Goal: Task Accomplishment & Management: Use online tool/utility

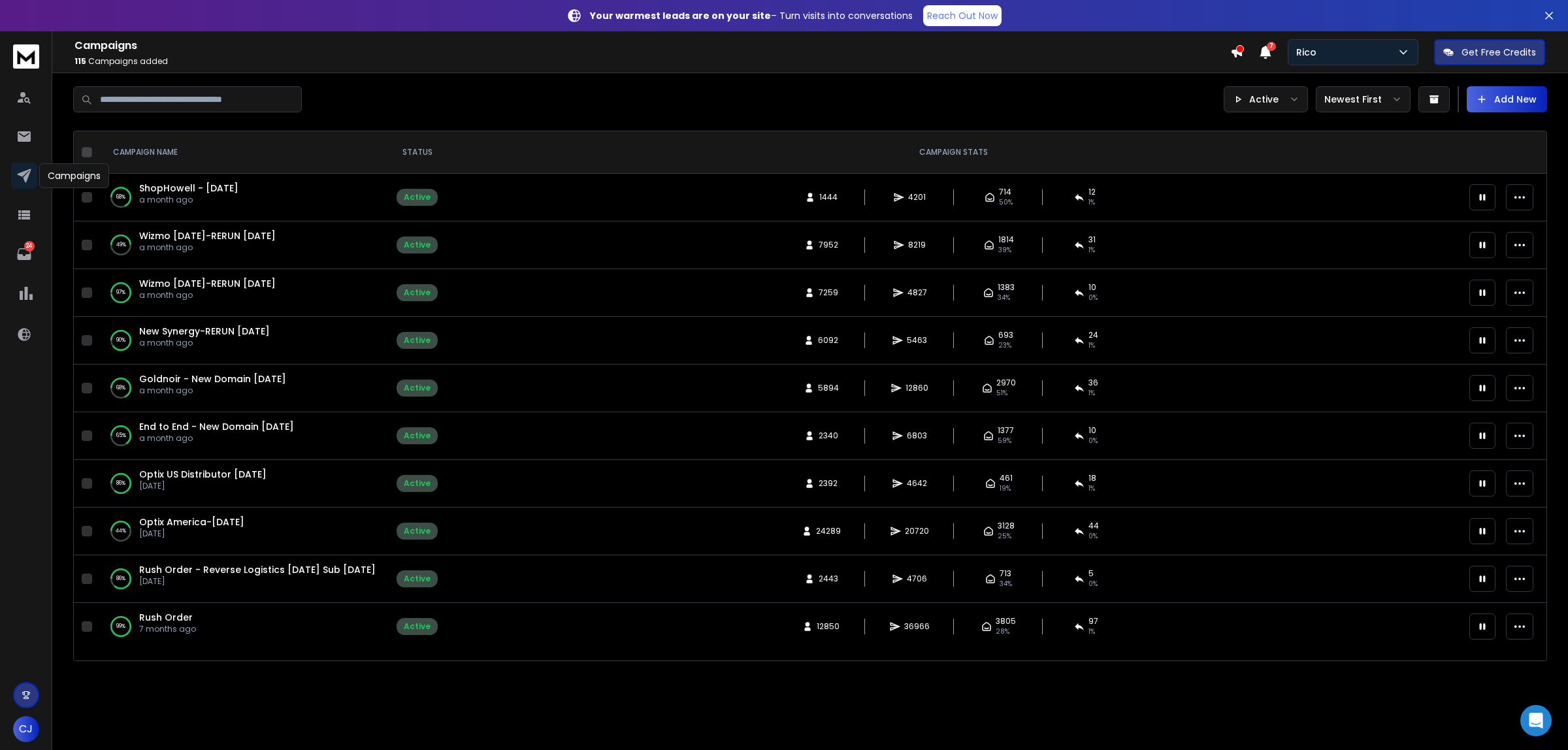
click at [1344, 44] on button "Rico" at bounding box center [1353, 52] width 131 height 26
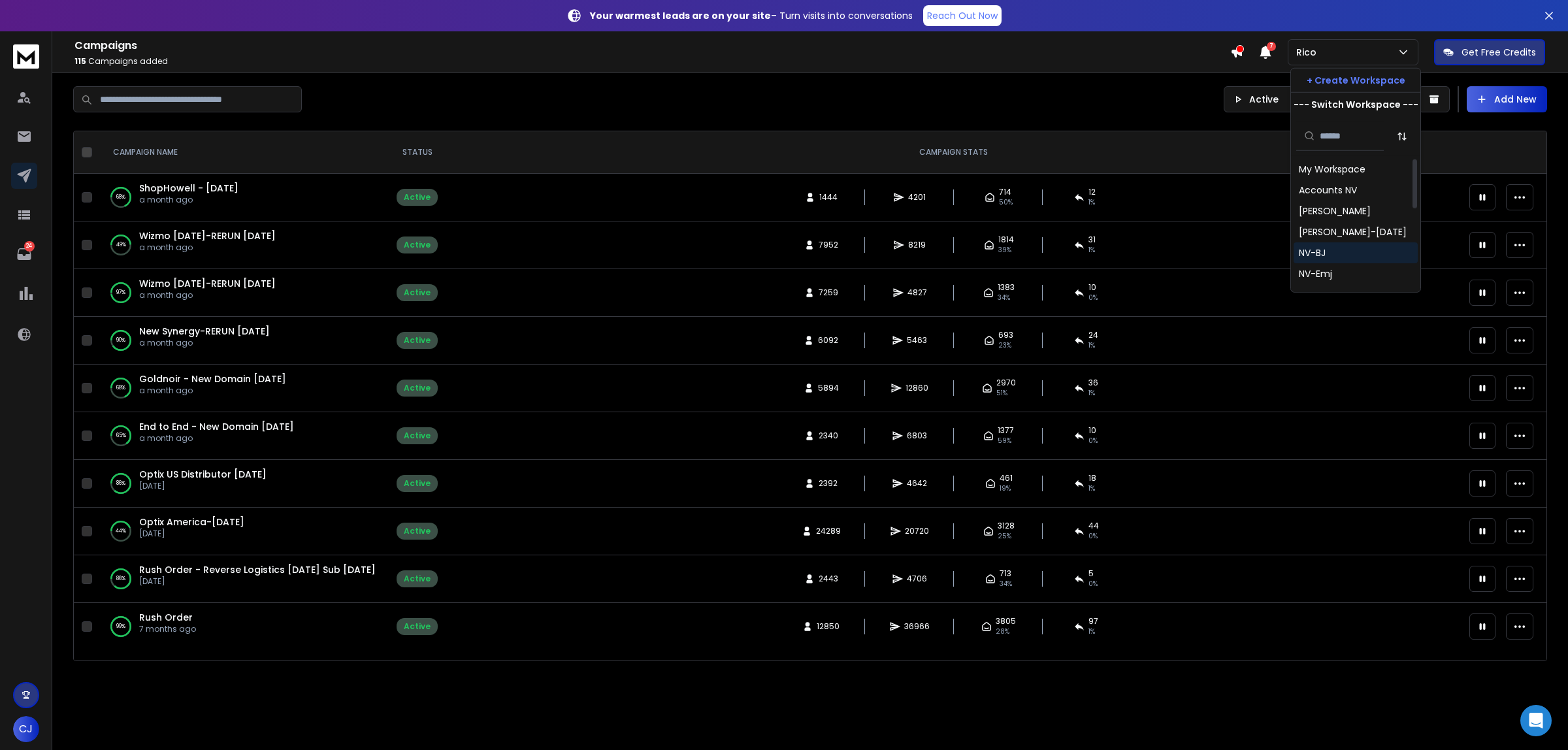
click at [1339, 255] on div "NV-BJ" at bounding box center [1356, 252] width 124 height 21
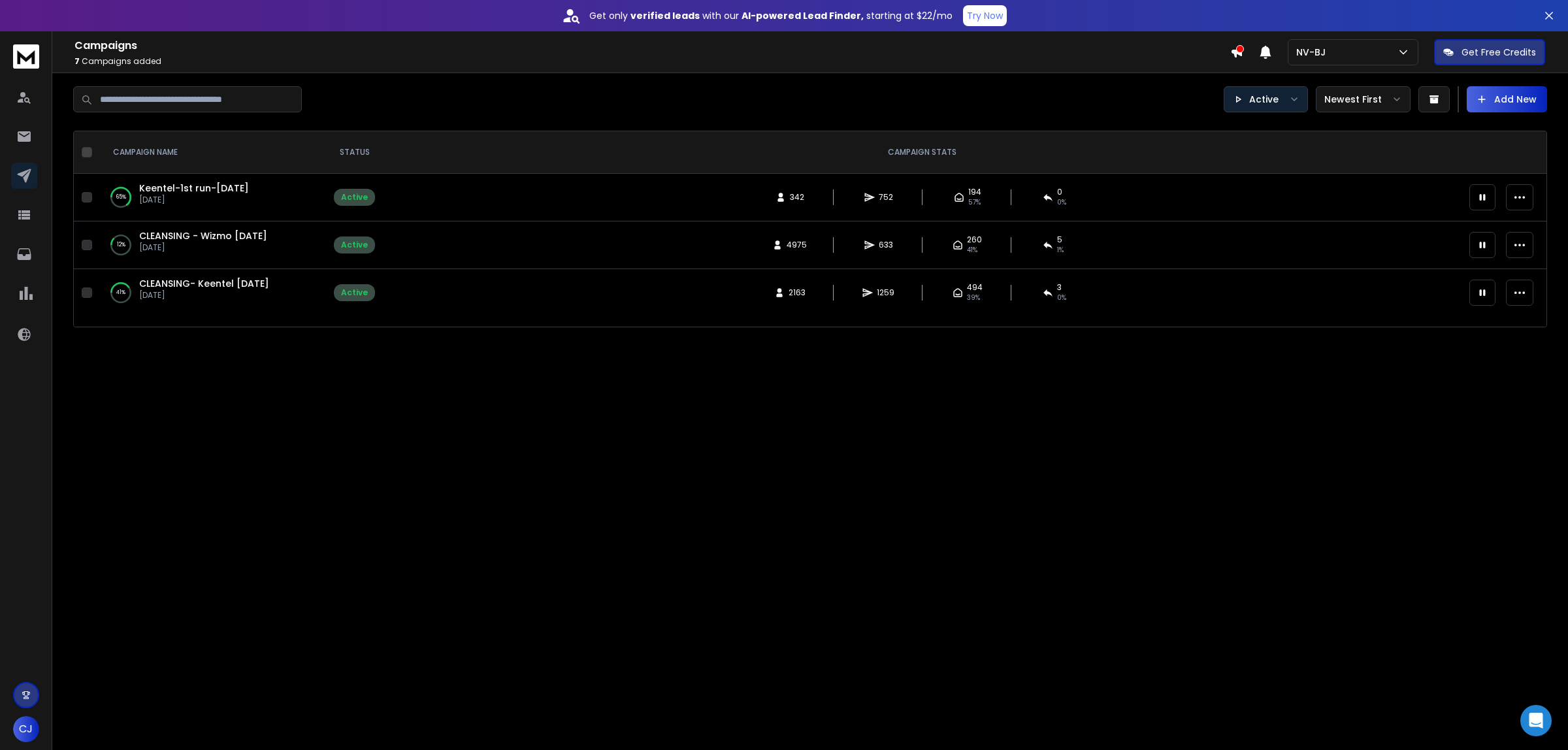
click at [1295, 94] on icon "button" at bounding box center [1294, 99] width 10 height 10
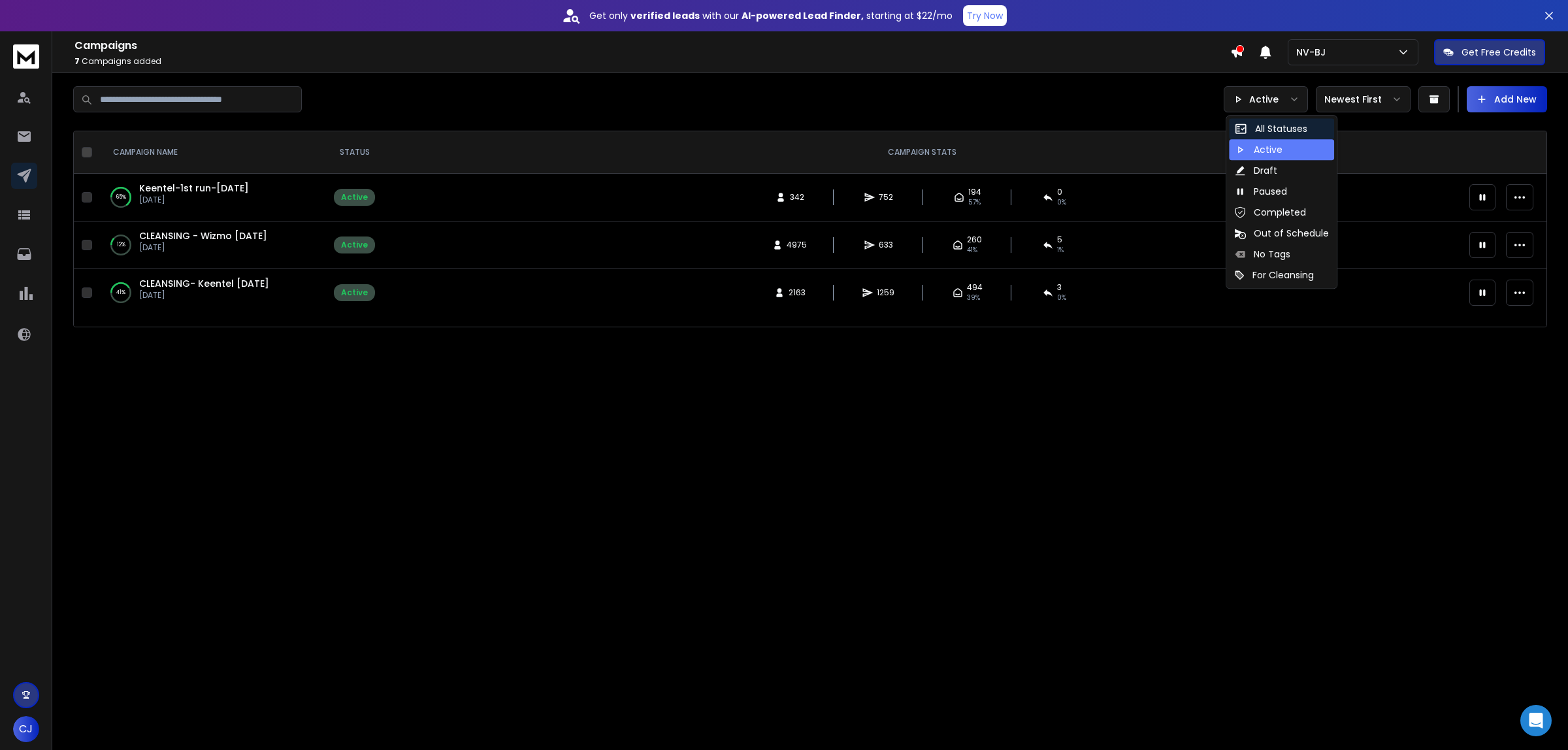
click at [1291, 126] on div "All Statuses" at bounding box center [1271, 129] width 73 height 13
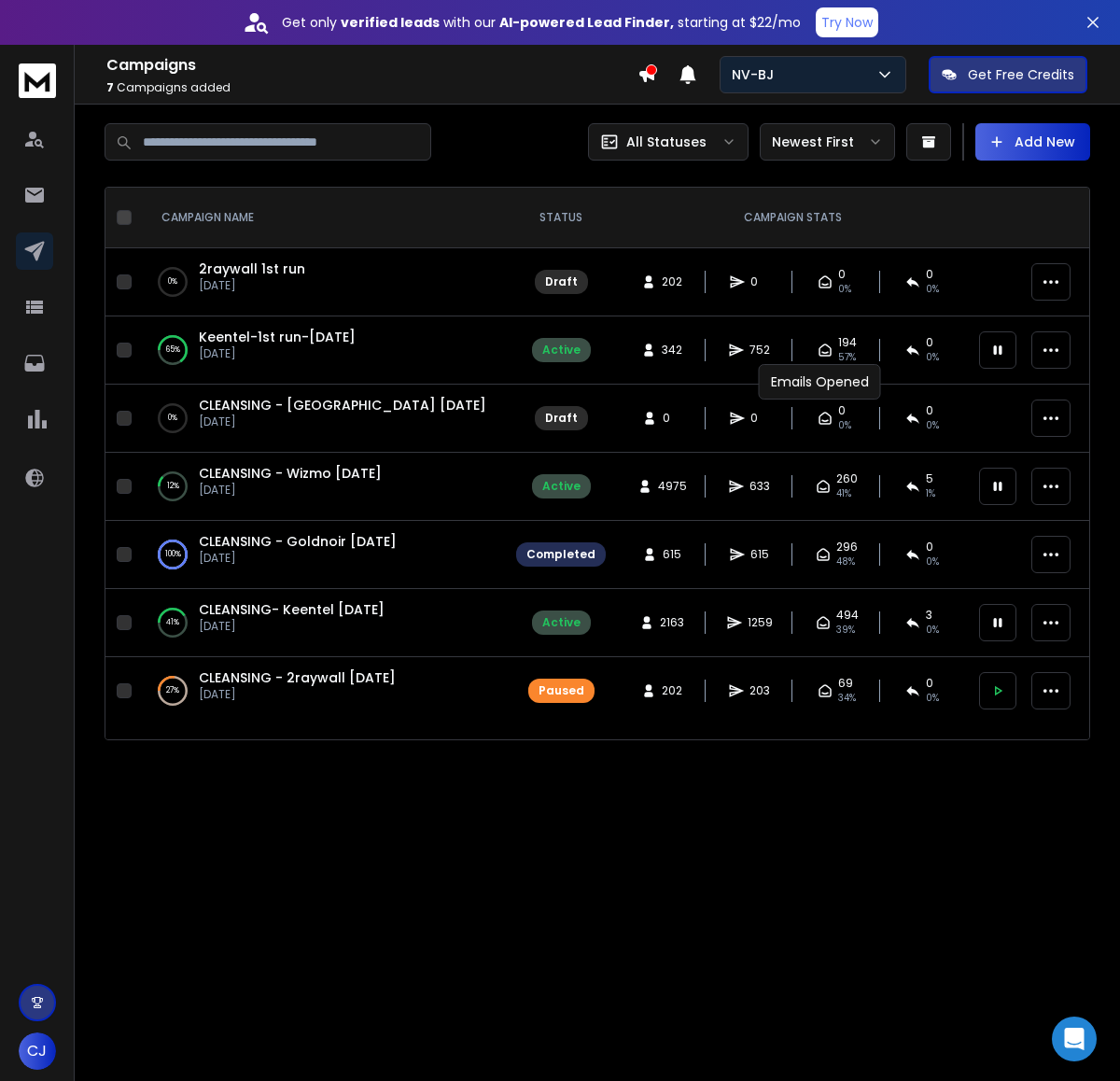
click at [838, 77] on div "NV-BJ" at bounding box center [813, 74] width 162 height 18
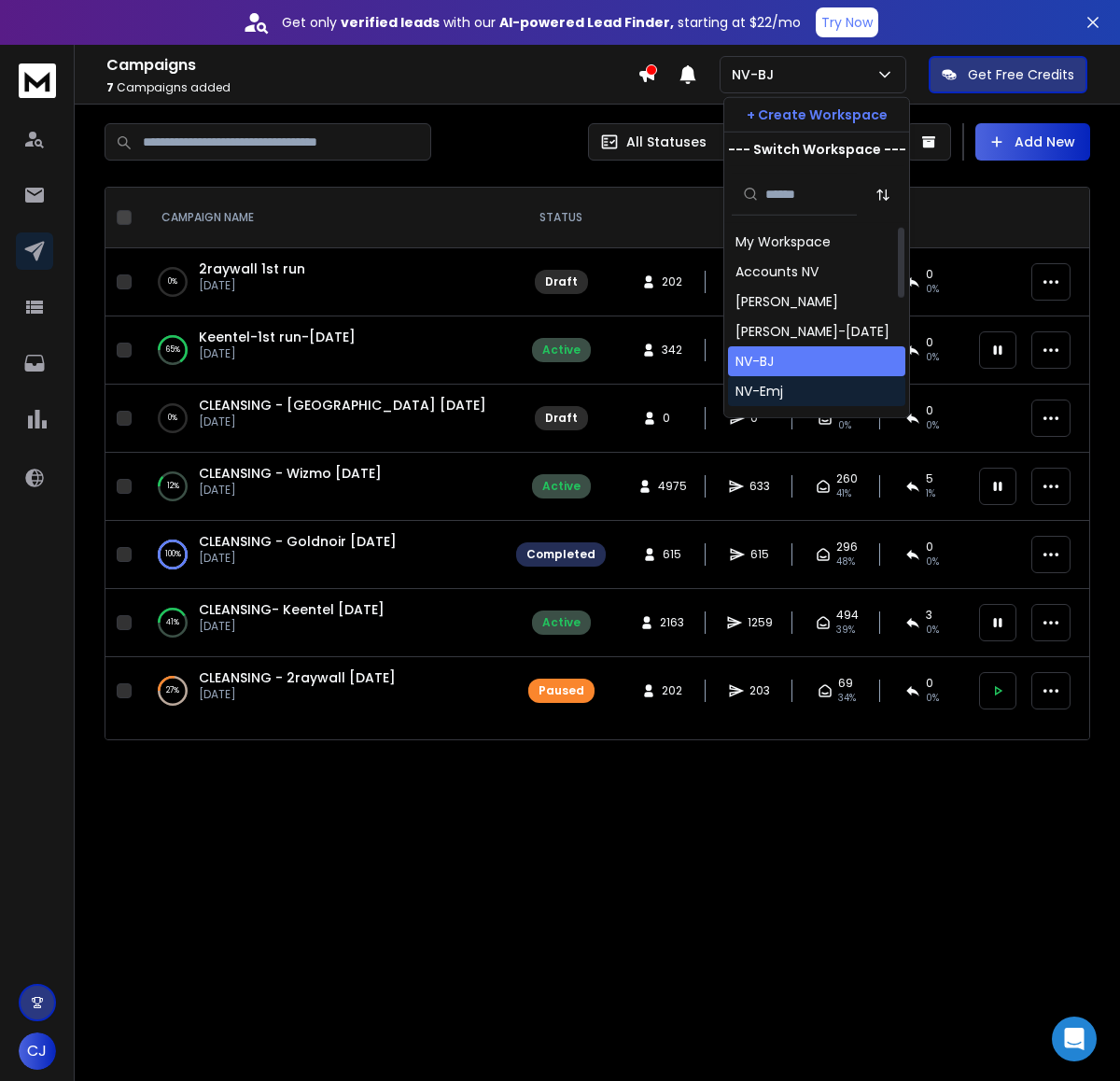
click at [798, 392] on div "NV-Emj" at bounding box center [817, 391] width 177 height 30
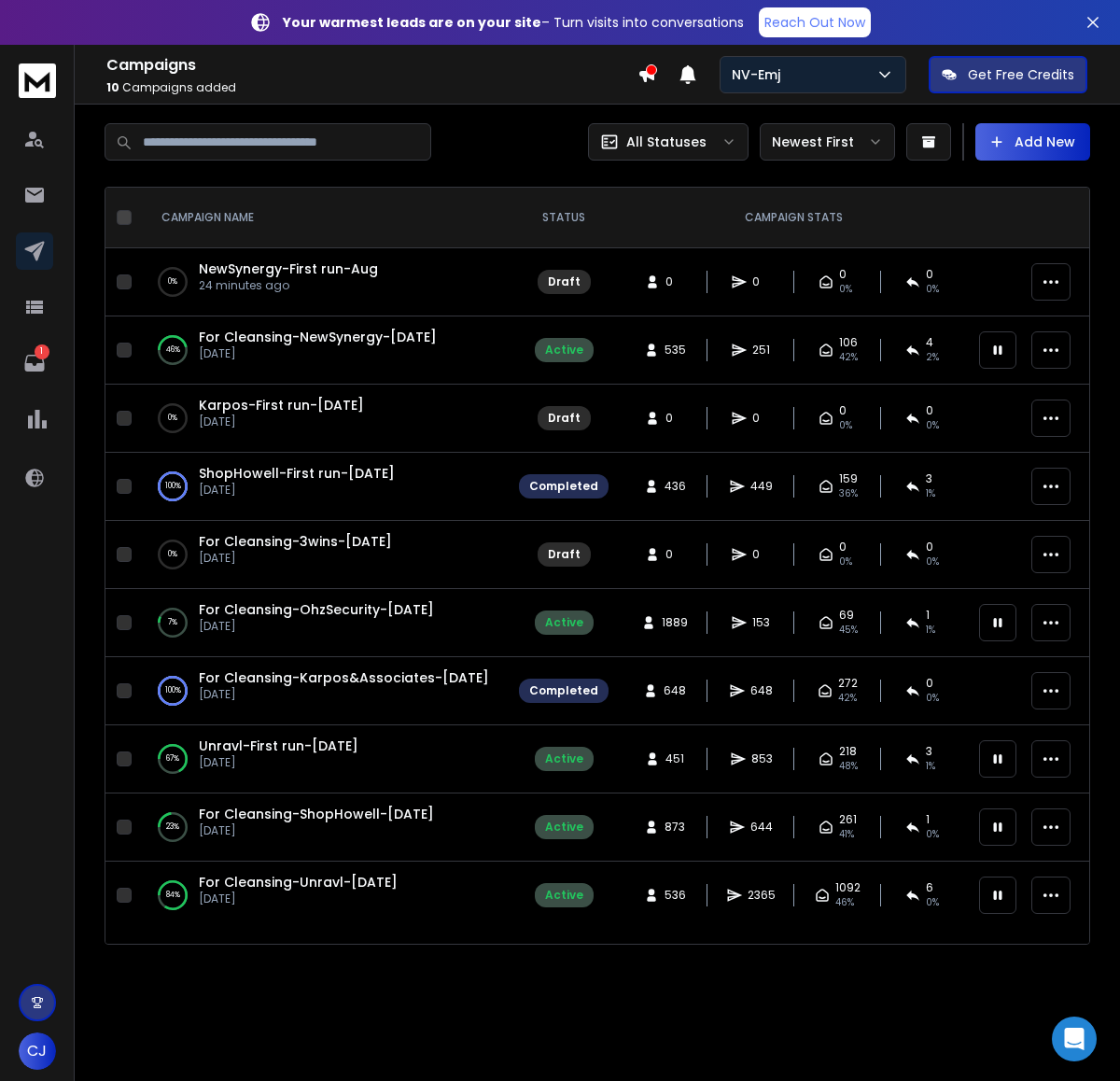
click at [817, 81] on div "NV-Emj" at bounding box center [813, 74] width 162 height 18
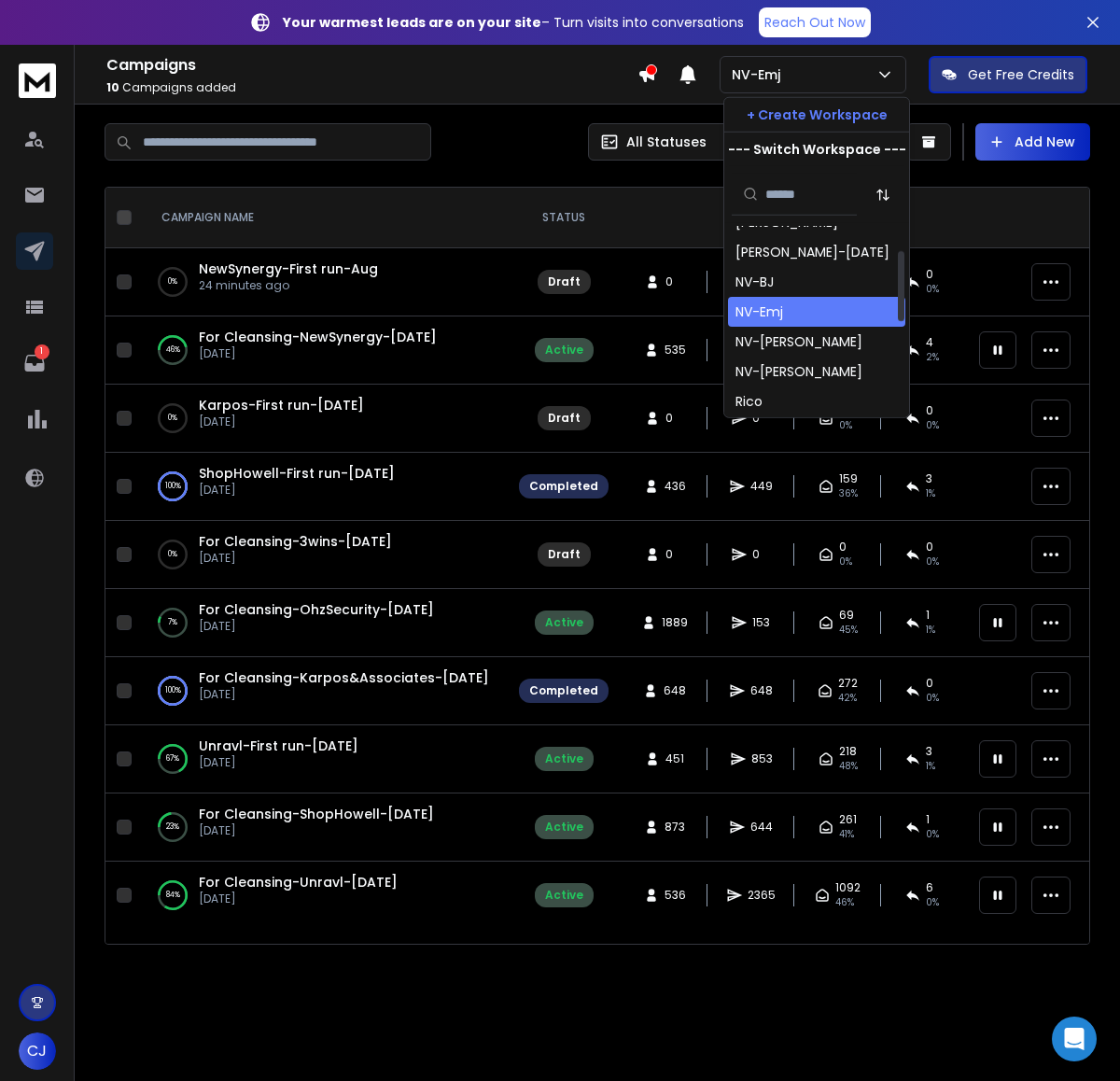
scroll to position [117, 0]
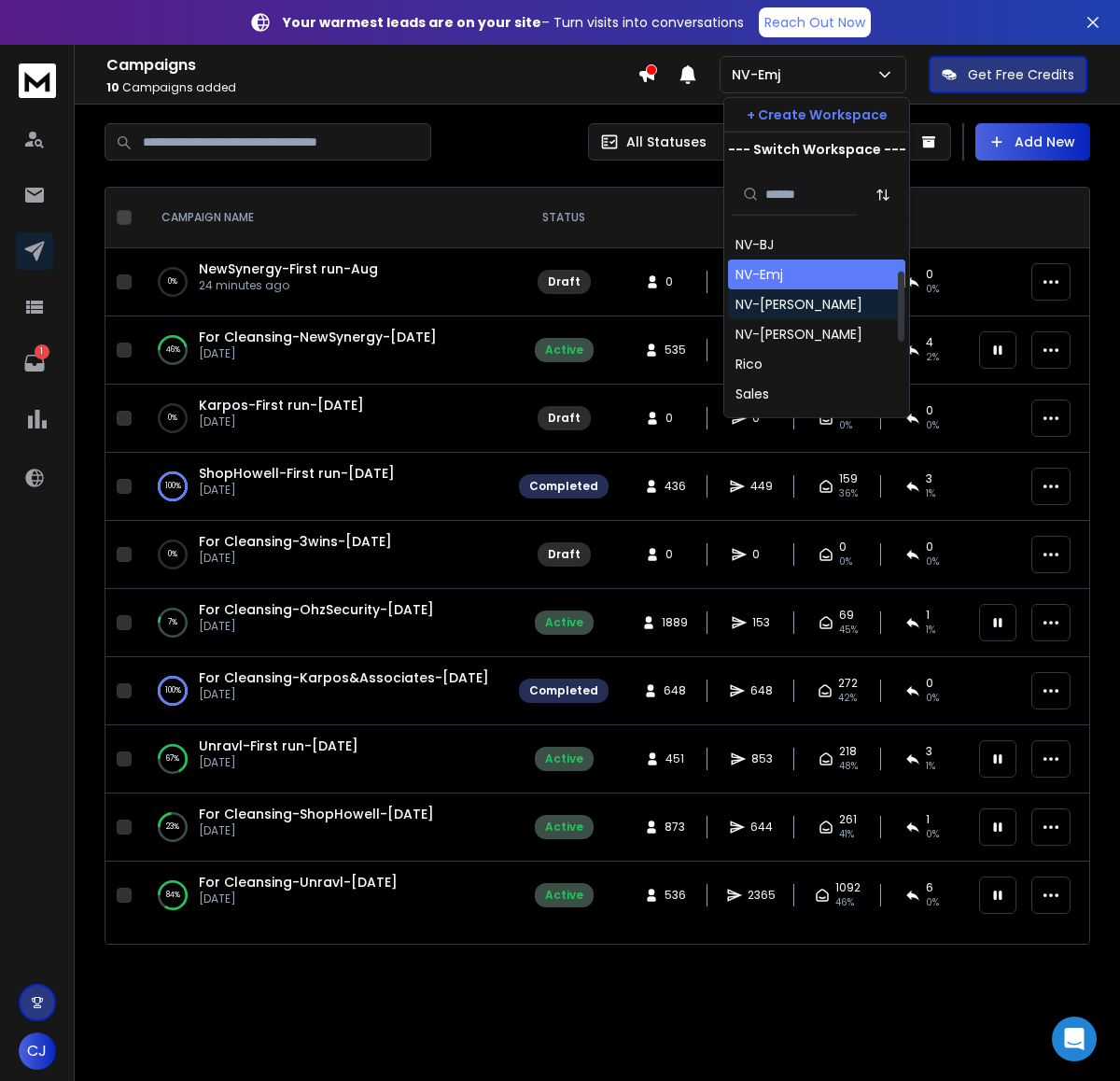
click at [789, 309] on div "NV-Matt" at bounding box center [799, 303] width 127 height 18
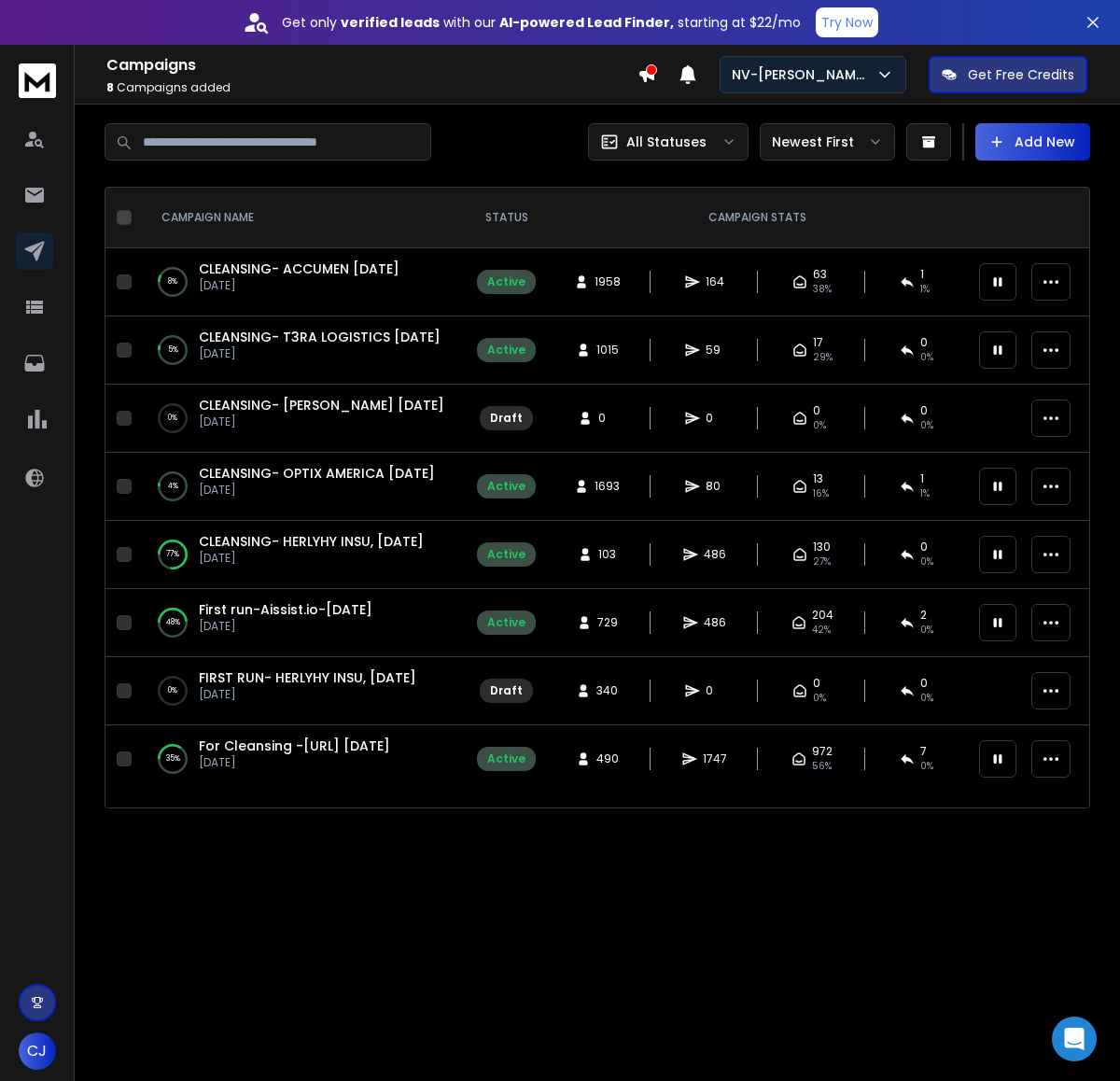
click at [813, 85] on button "NV-[PERSON_NAME]" at bounding box center [813, 75] width 187 height 37
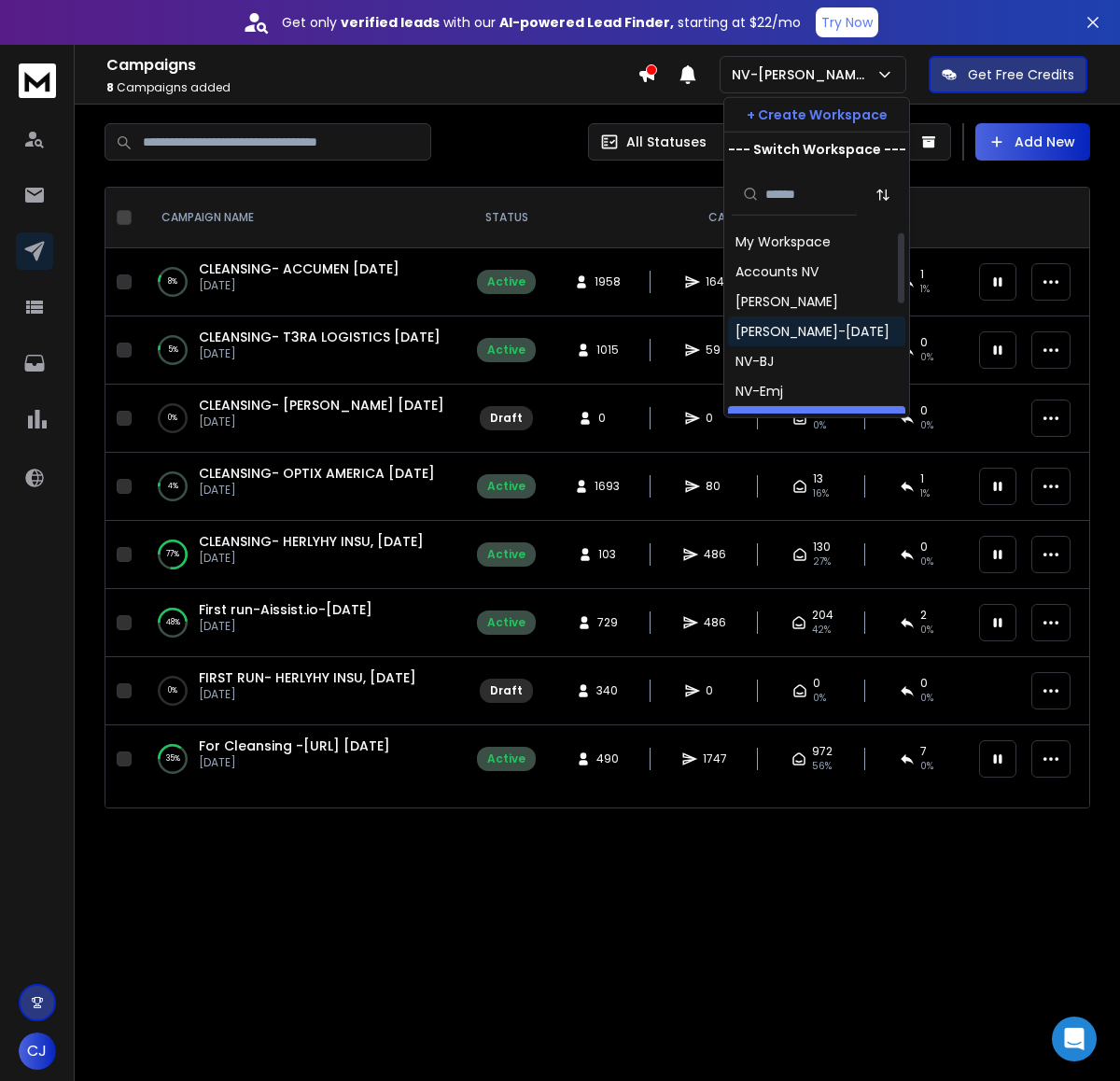
scroll to position [117, 0]
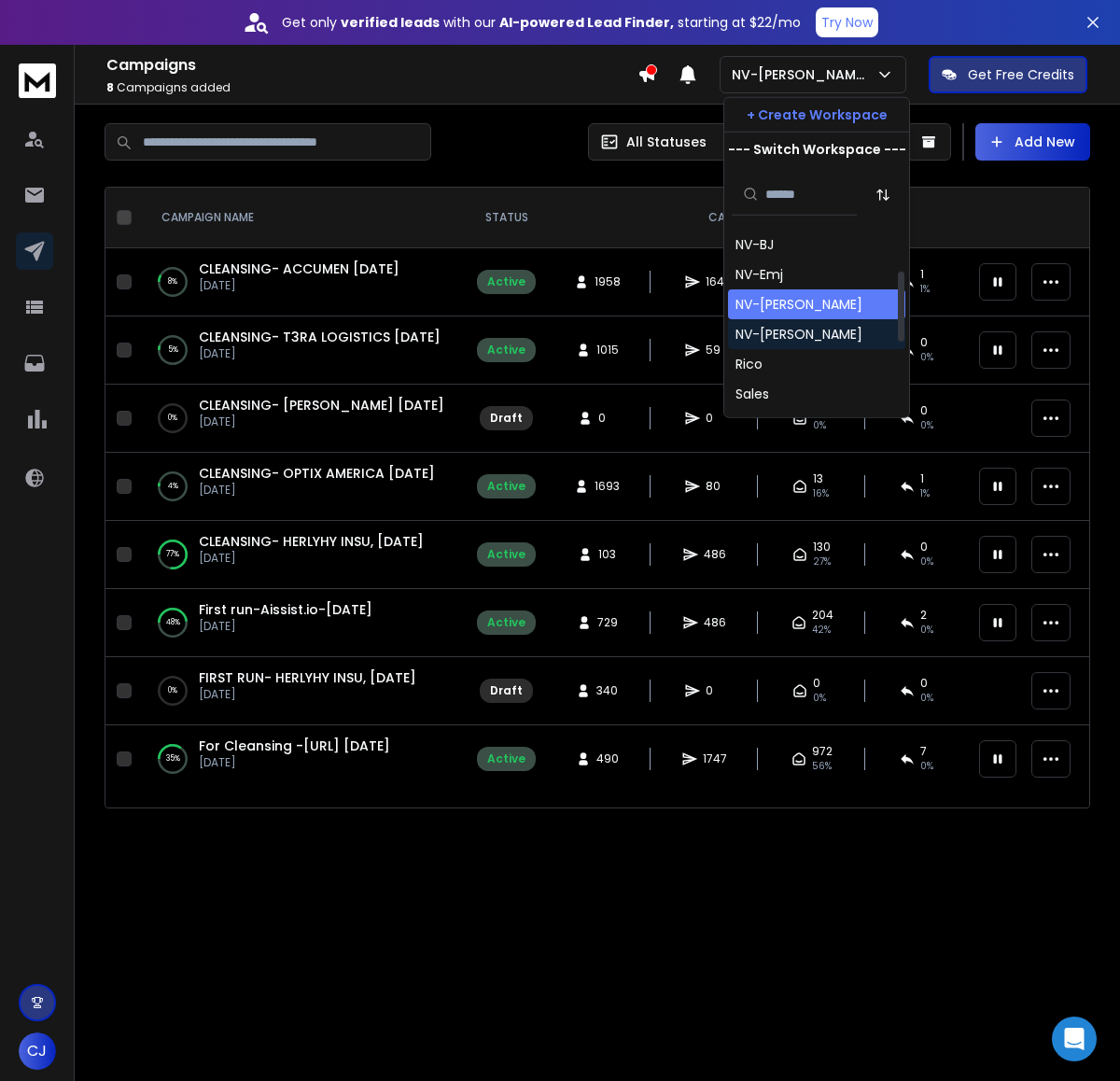
click at [815, 334] on div "NV-[PERSON_NAME]" at bounding box center [817, 333] width 177 height 30
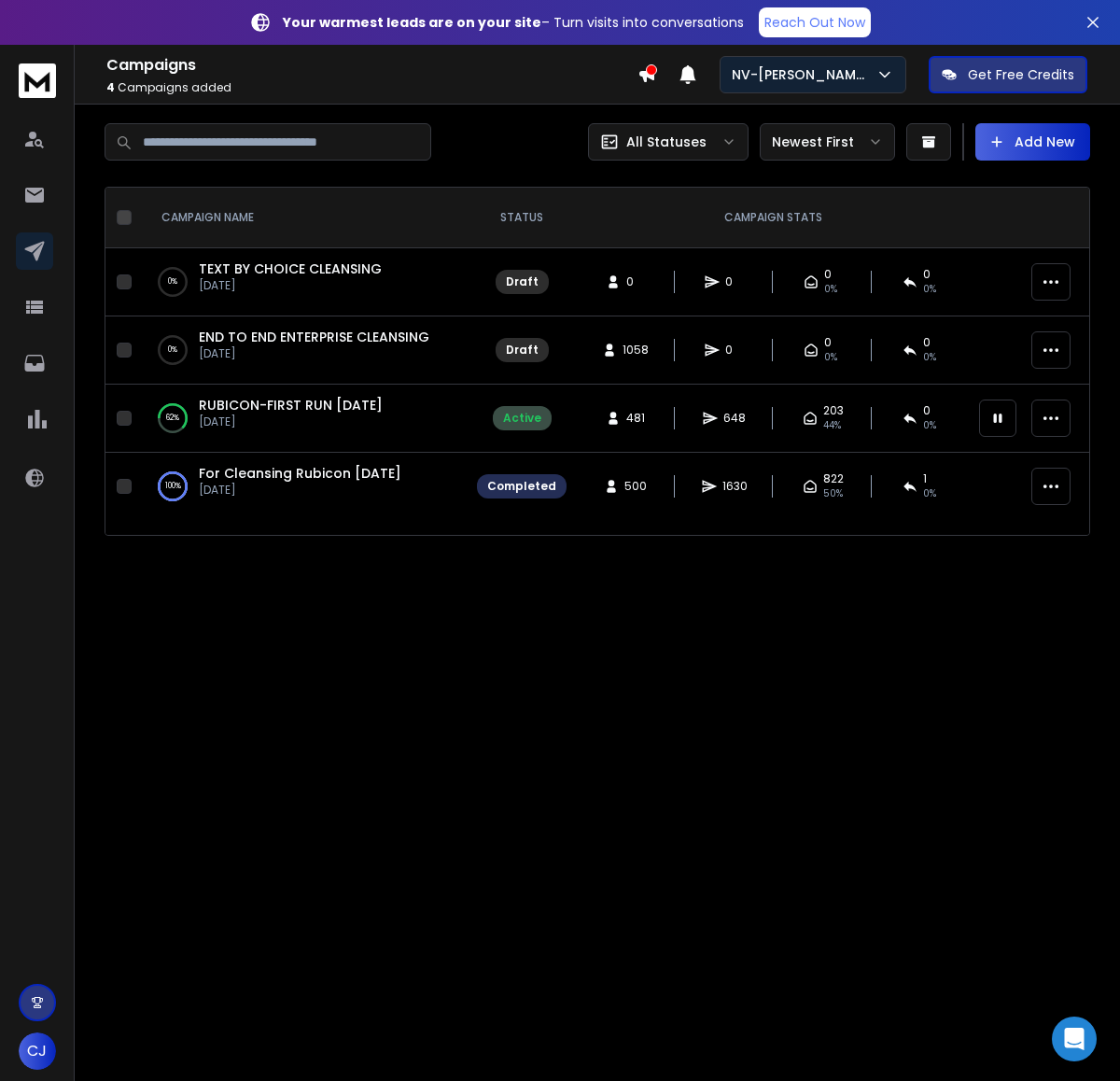
click at [827, 70] on div "NV-[PERSON_NAME]" at bounding box center [813, 74] width 162 height 18
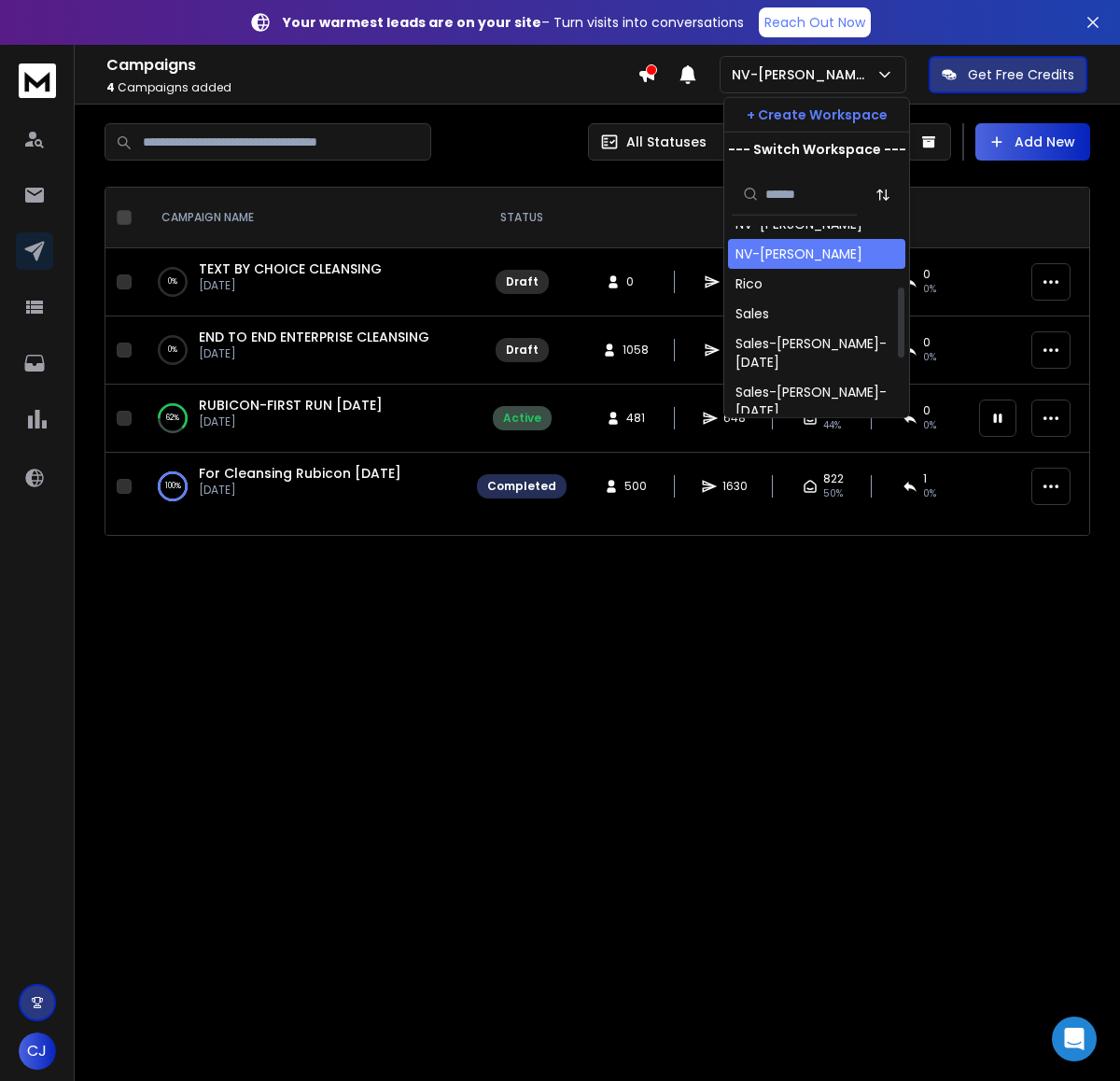
scroll to position [233, 0]
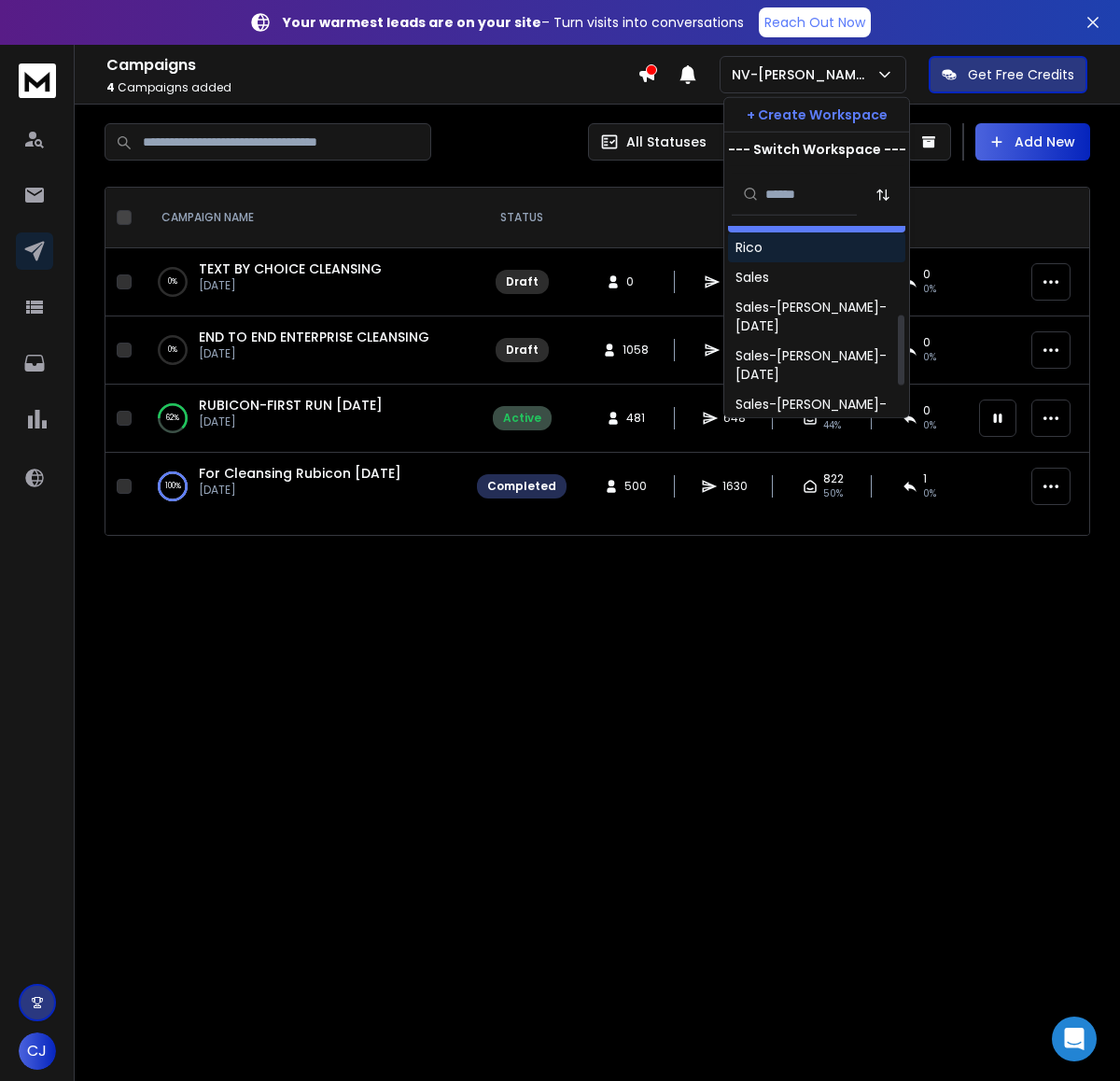
click at [810, 249] on div "Rico" at bounding box center [817, 247] width 177 height 30
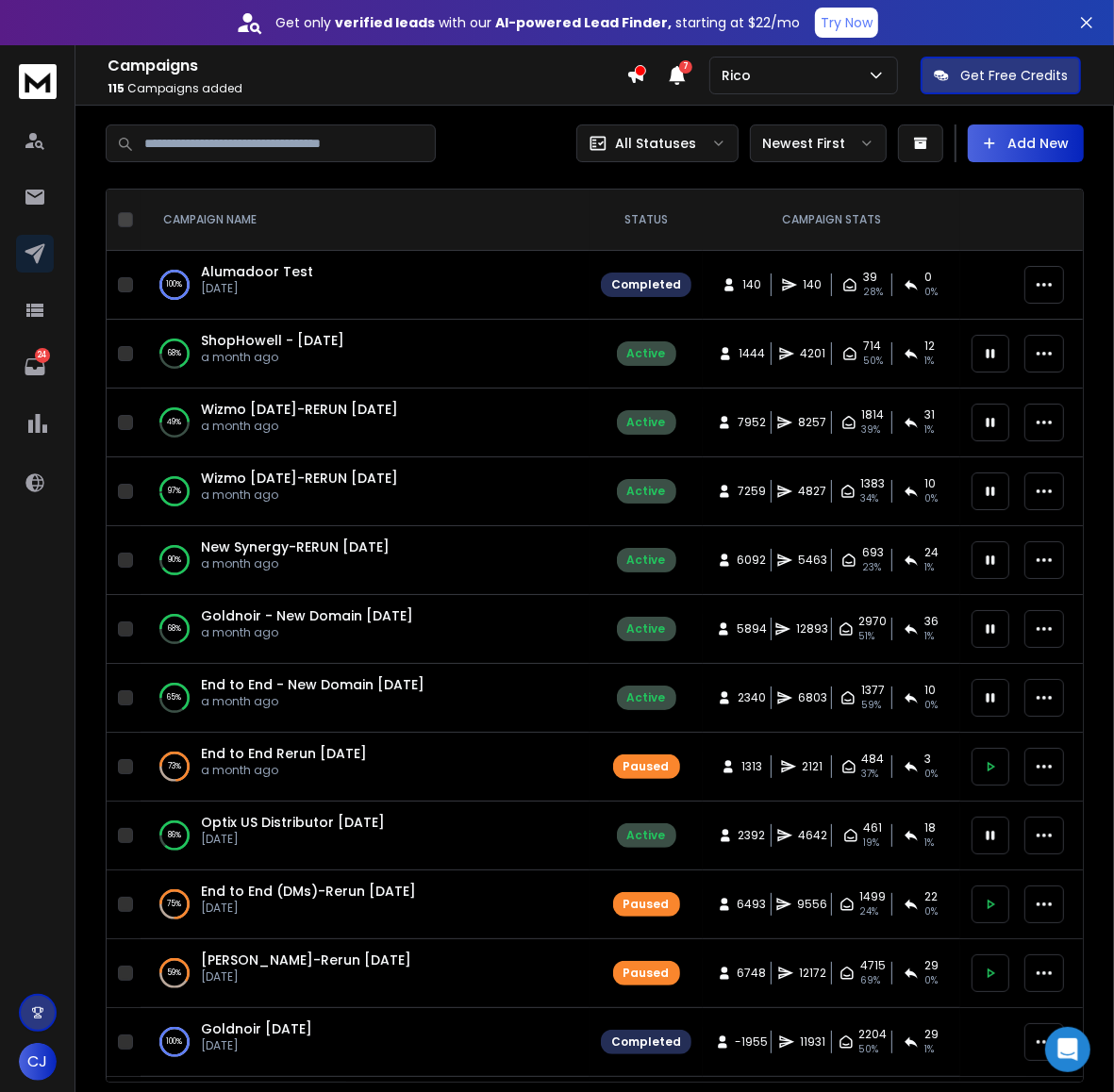
click at [364, 403] on span "Wizmo [DATE]-RERUN [DATE]" at bounding box center [300, 409] width 197 height 19
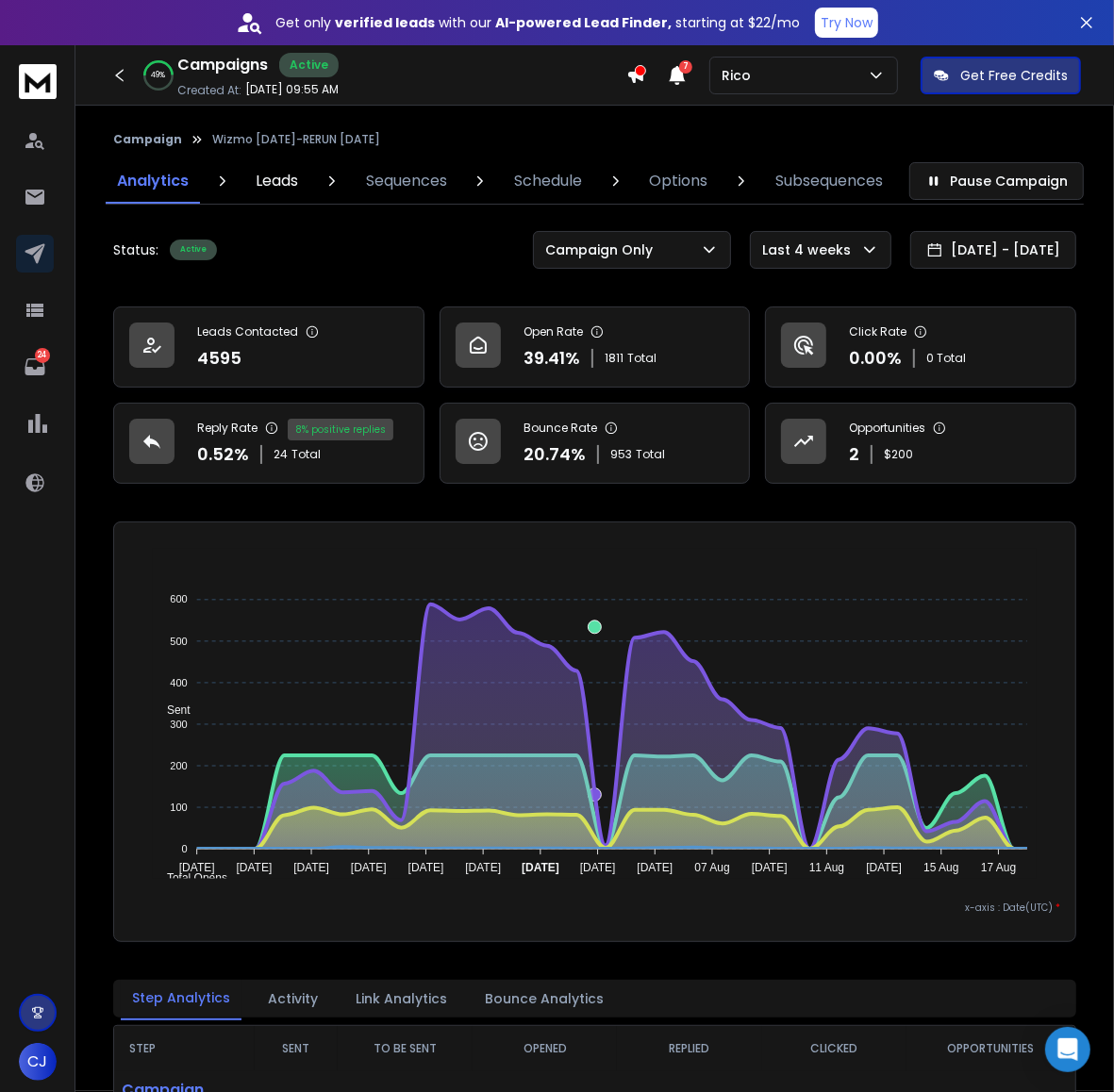
click at [290, 184] on p "Leads" at bounding box center [276, 181] width 42 height 23
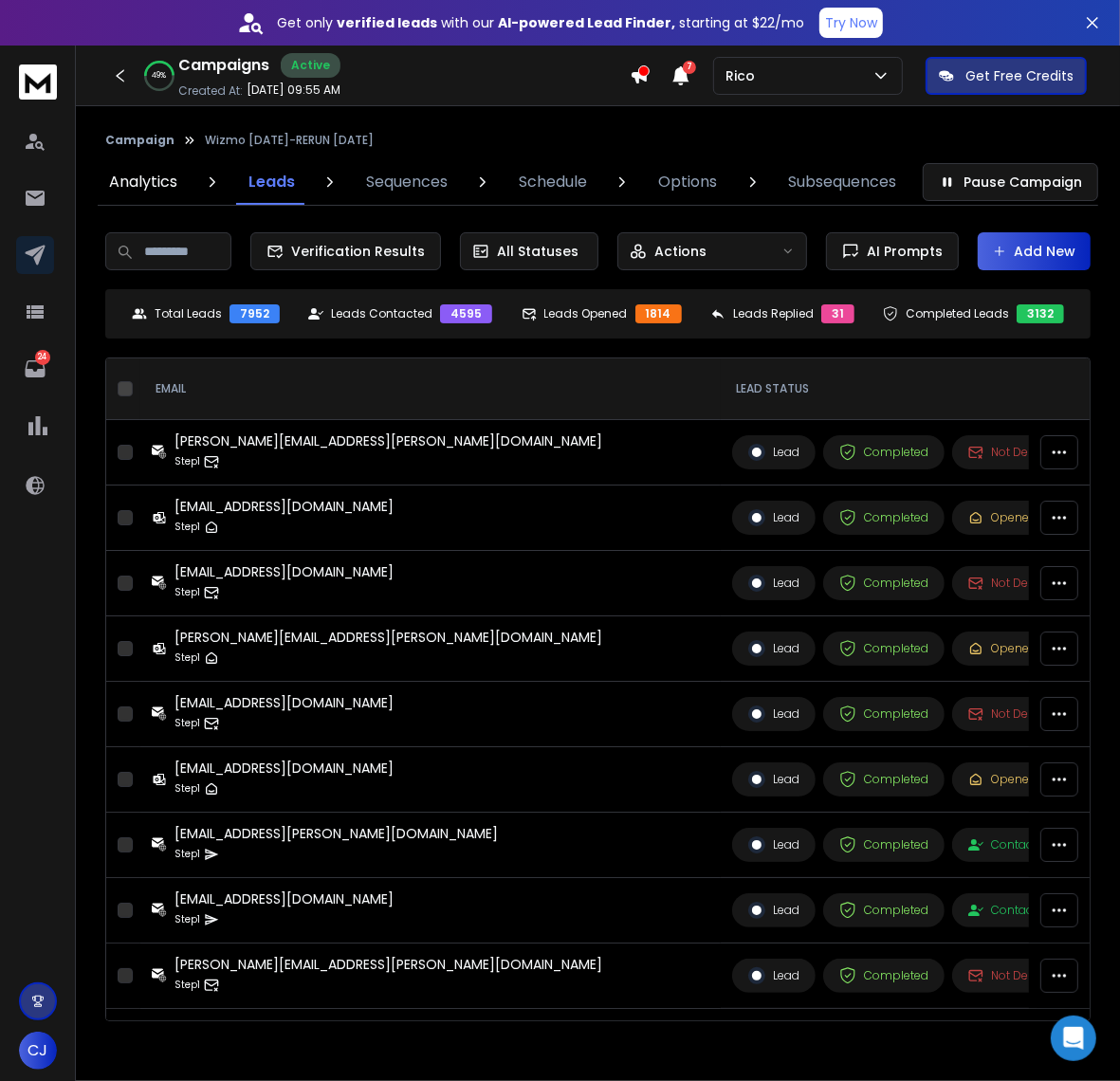
click at [153, 191] on p "Analytics" at bounding box center [142, 182] width 68 height 23
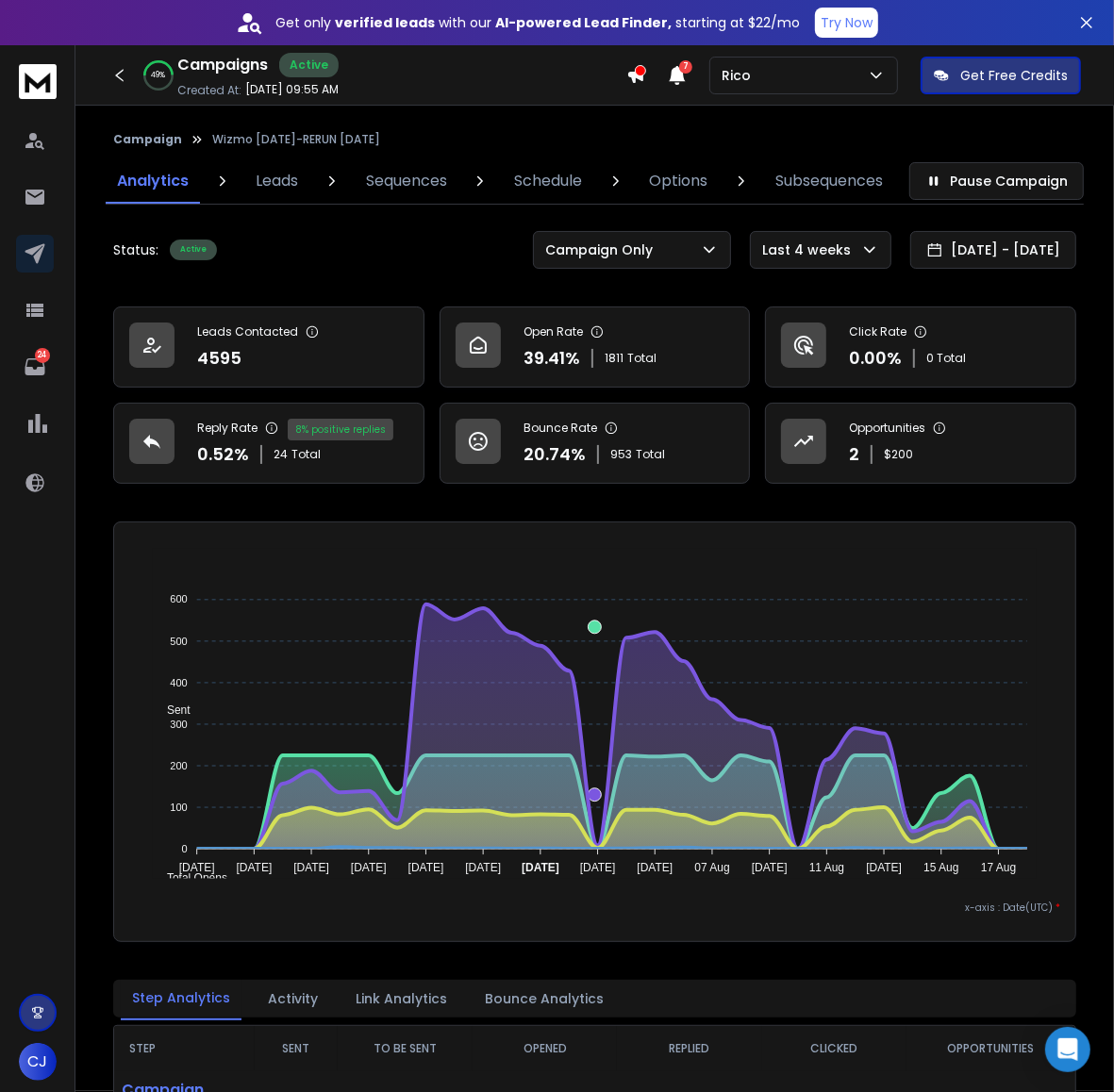
click at [84, 649] on div "Campaign Wizmo [DATE]-RERUN [DATE] Analytics Leads Sequences Schedule Options S…" at bounding box center [594, 683] width 1038 height 1155
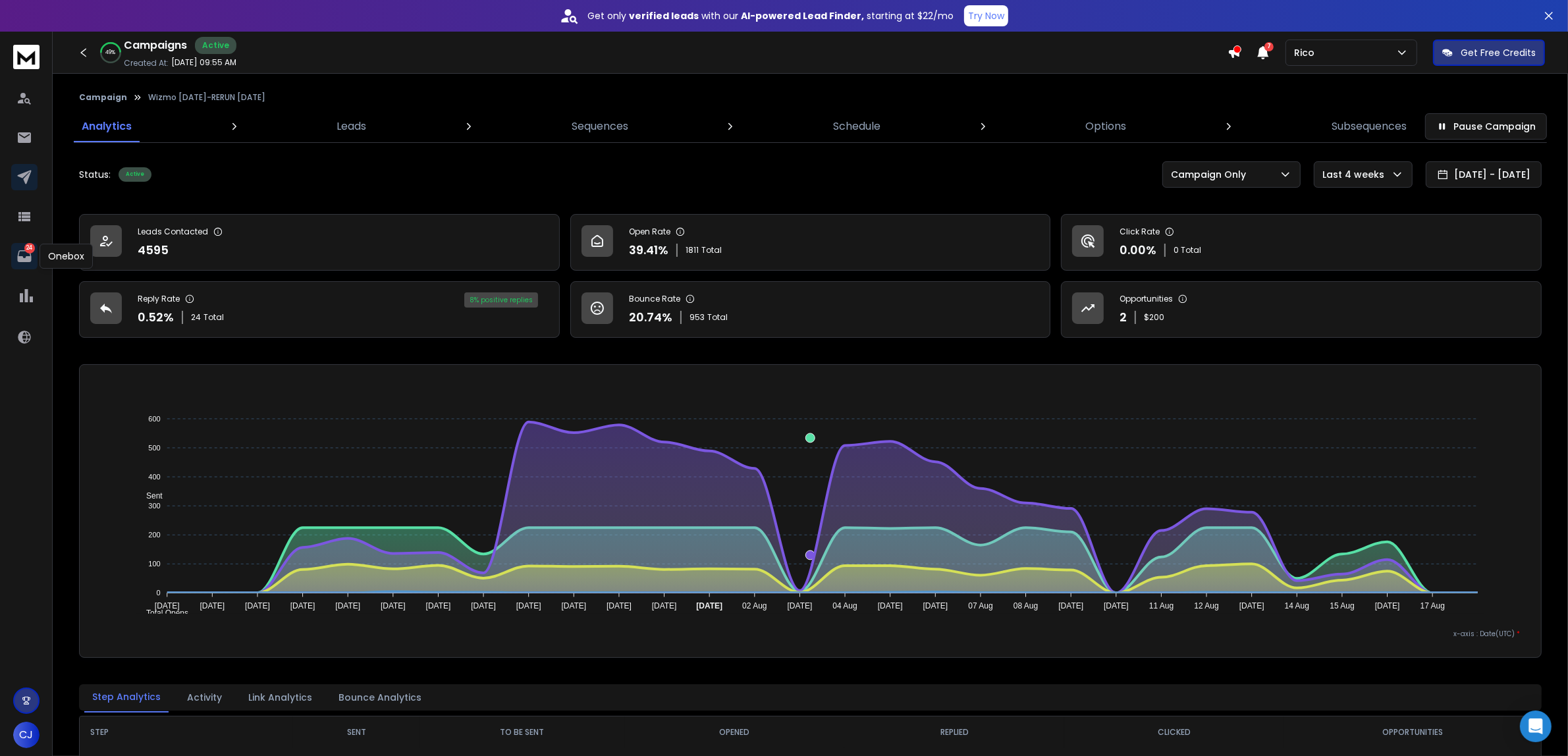
click at [23, 258] on icon at bounding box center [24, 256] width 16 height 16
